Goal: Check status: Check status

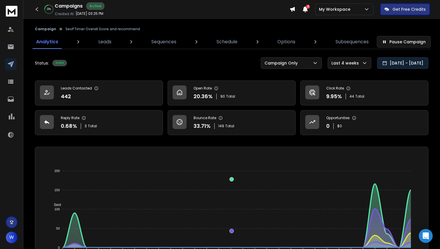
click at [382, 63] on button "[DATE] - [DATE]" at bounding box center [402, 63] width 51 height 12
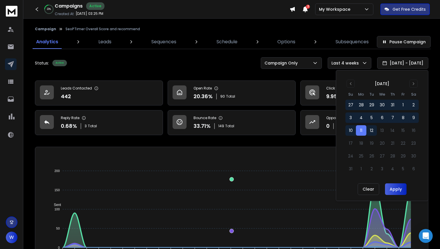
click at [372, 132] on button "12" at bounding box center [371, 130] width 10 height 10
click at [371, 102] on button "29" at bounding box center [371, 105] width 10 height 10
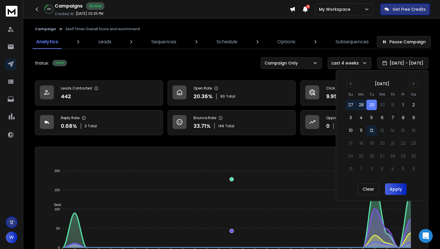
click at [372, 129] on button "12" at bounding box center [371, 130] width 10 height 10
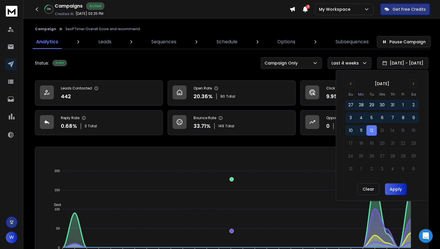
click at [395, 190] on button "Apply" at bounding box center [396, 190] width 22 height 12
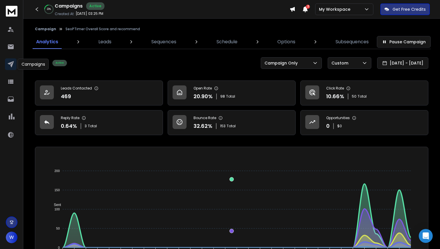
click at [11, 64] on icon at bounding box center [11, 64] width 6 height 6
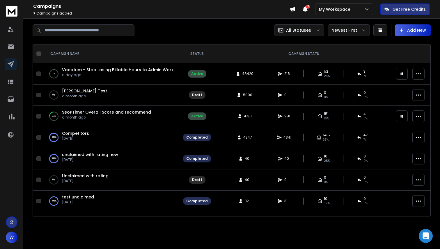
click at [147, 73] on p "a day ago" at bounding box center [118, 75] width 112 height 5
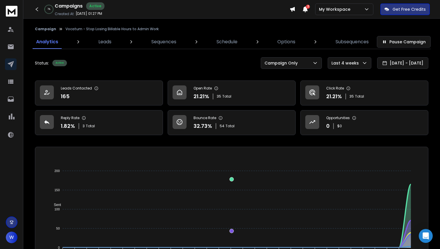
click at [354, 95] on div "35 Total" at bounding box center [356, 96] width 15 height 5
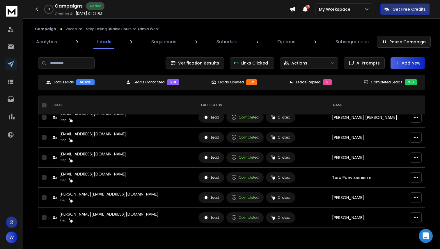
scroll to position [248, 0]
